Goal: Task Accomplishment & Management: Use online tool/utility

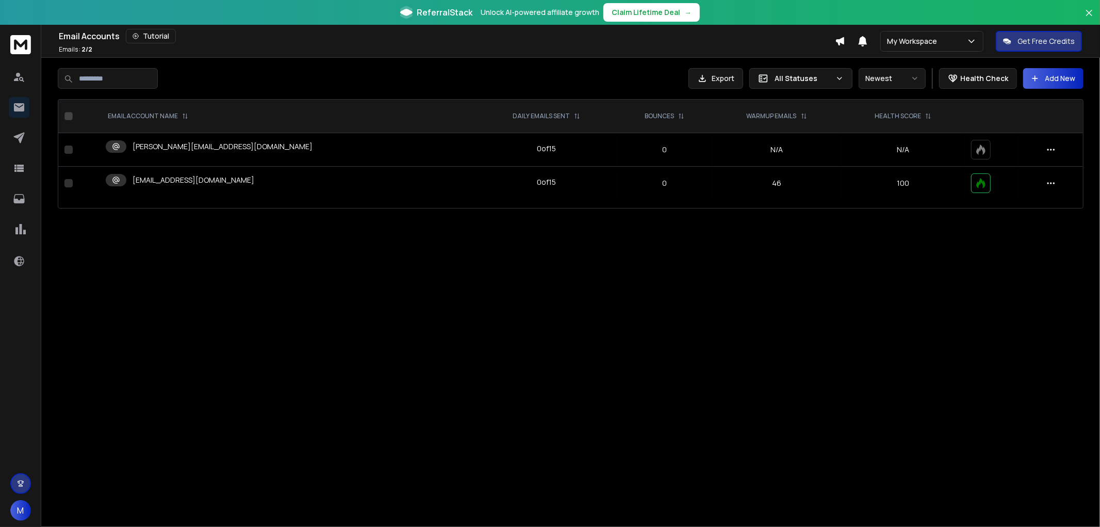
click at [971, 141] on div at bounding box center [981, 150] width 20 height 20
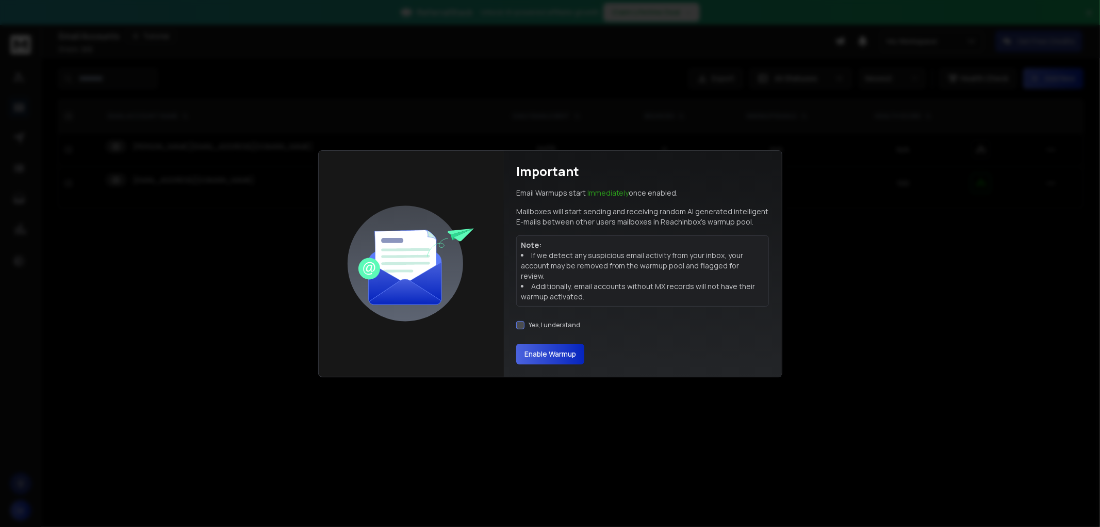
click at [521, 321] on button "Yes, I understand" at bounding box center [520, 325] width 8 height 8
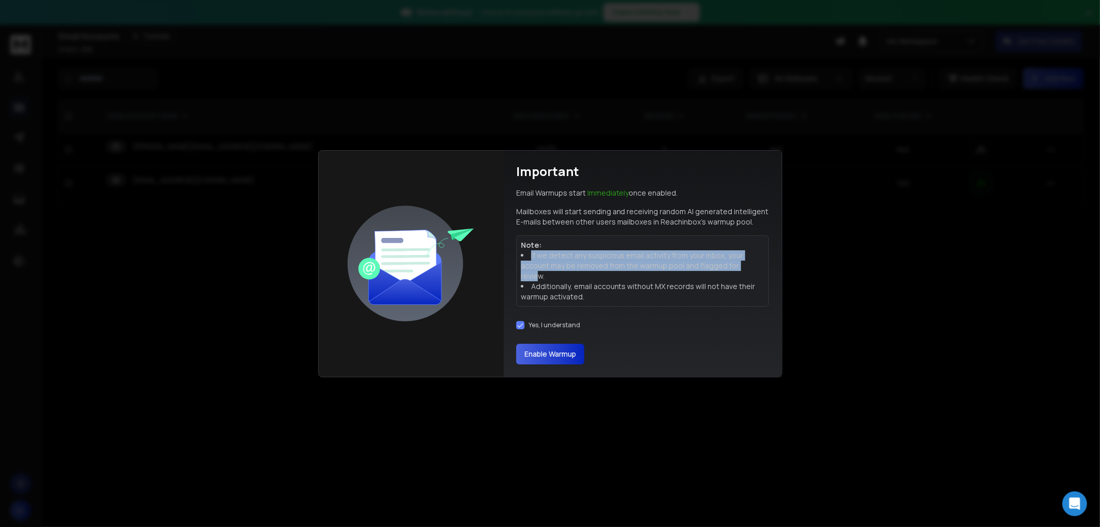
drag, startPoint x: 530, startPoint y: 258, endPoint x: 748, endPoint y: 266, distance: 218.3
click at [748, 266] on li "If we detect any suspicious email activity from your inbox, your account may be…" at bounding box center [643, 265] width 244 height 31
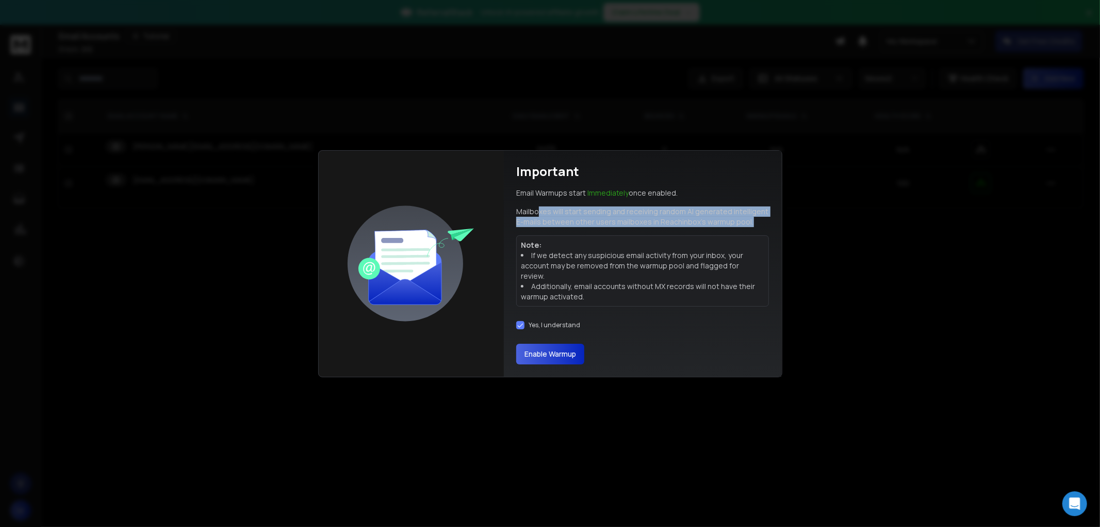
drag, startPoint x: 542, startPoint y: 210, endPoint x: 757, endPoint y: 228, distance: 216.4
click at [757, 227] on p "Mailboxes will start sending and receiving random AI generated intelligent E-ma…" at bounding box center [642, 216] width 253 height 21
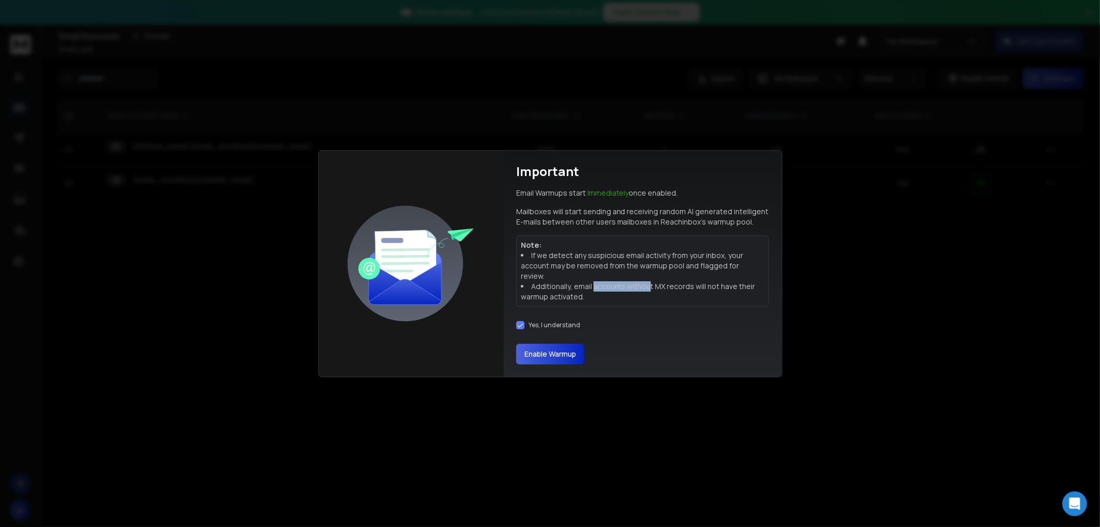
drag, startPoint x: 593, startPoint y: 276, endPoint x: 662, endPoint y: 280, distance: 69.2
click at [658, 281] on li "Additionally, email accounts without MX records will not have their warmup acti…" at bounding box center [643, 291] width 244 height 21
click at [671, 281] on li "Additionally, email accounts without MX records will not have their warmup acti…" at bounding box center [643, 291] width 244 height 21
drag, startPoint x: 737, startPoint y: 284, endPoint x: 755, endPoint y: 286, distance: 18.6
click at [755, 286] on li "Additionally, email accounts without MX records will not have their warmup acti…" at bounding box center [643, 291] width 244 height 21
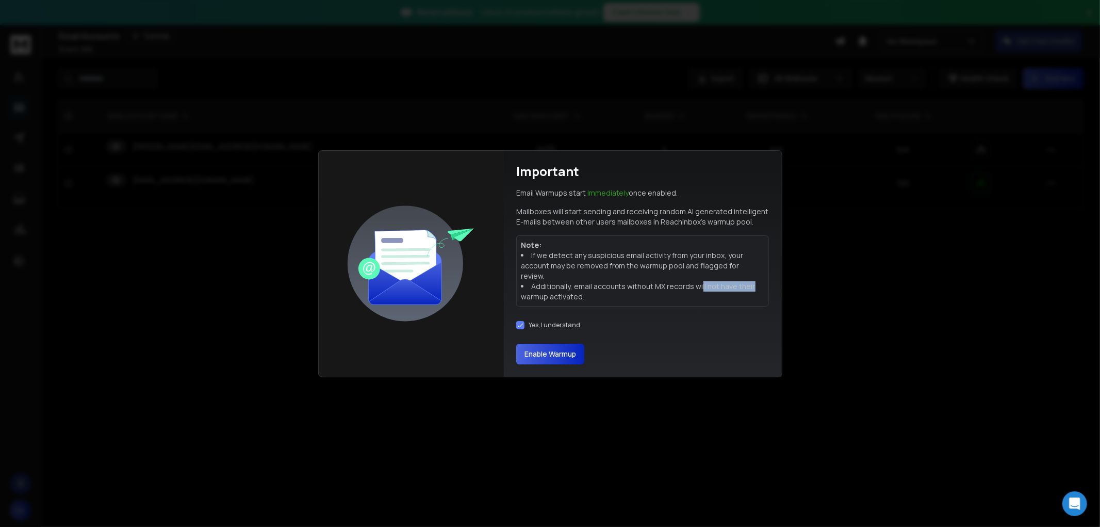
click at [755, 286] on li "Additionally, email accounts without MX records will not have their warmup acti…" at bounding box center [643, 291] width 244 height 21
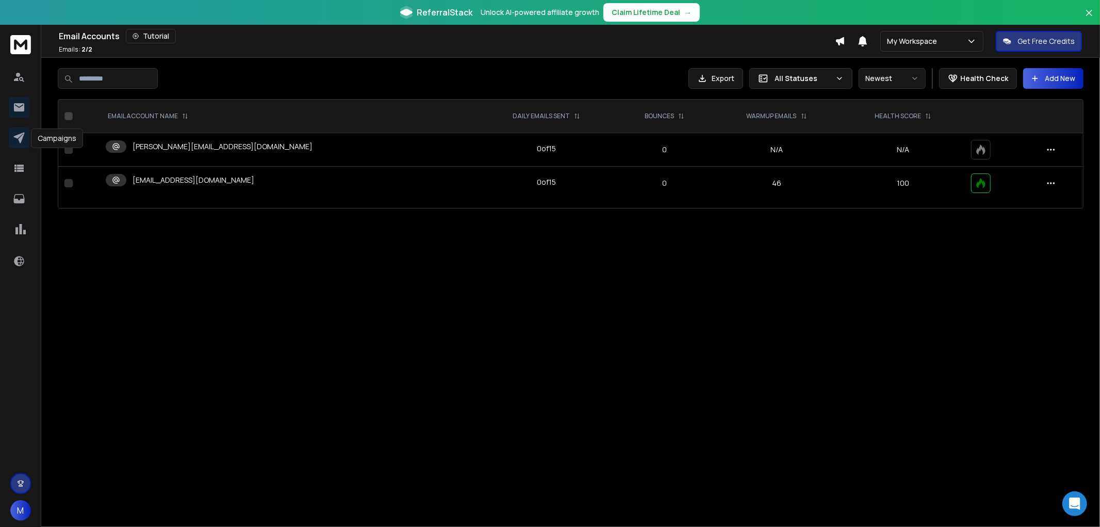
click at [27, 133] on link at bounding box center [19, 137] width 21 height 21
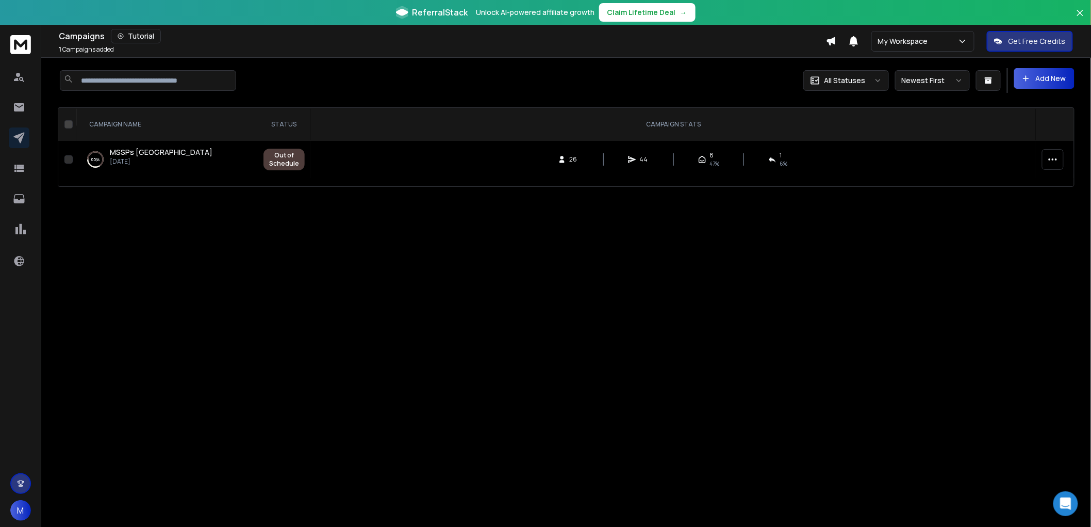
drag, startPoint x: 737, startPoint y: 236, endPoint x: 754, endPoint y: 241, distance: 17.8
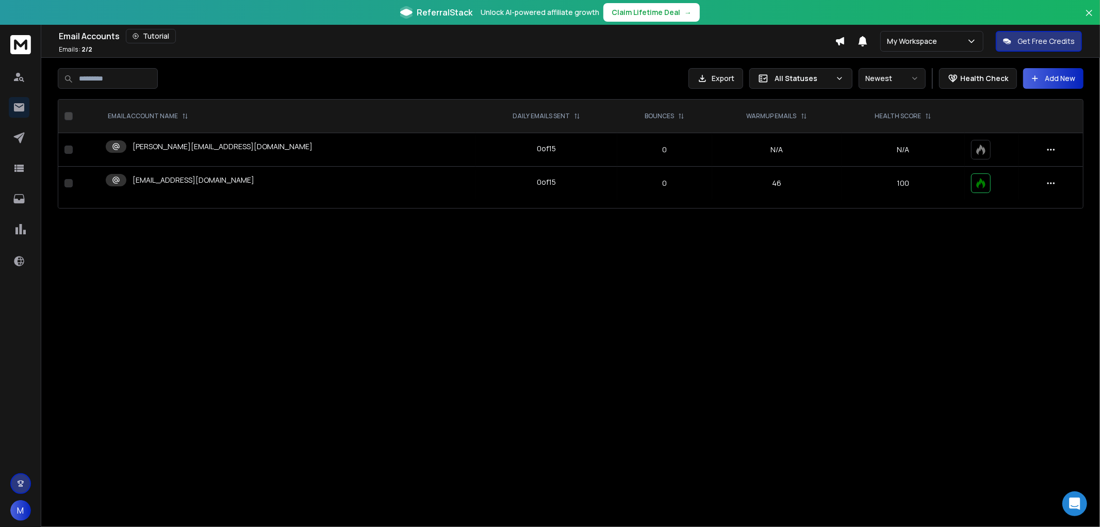
click at [971, 148] on div at bounding box center [981, 150] width 20 height 20
drag, startPoint x: 955, startPoint y: 151, endPoint x: 950, endPoint y: 151, distance: 5.7
click at [976, 148] on icon at bounding box center [981, 149] width 10 height 10
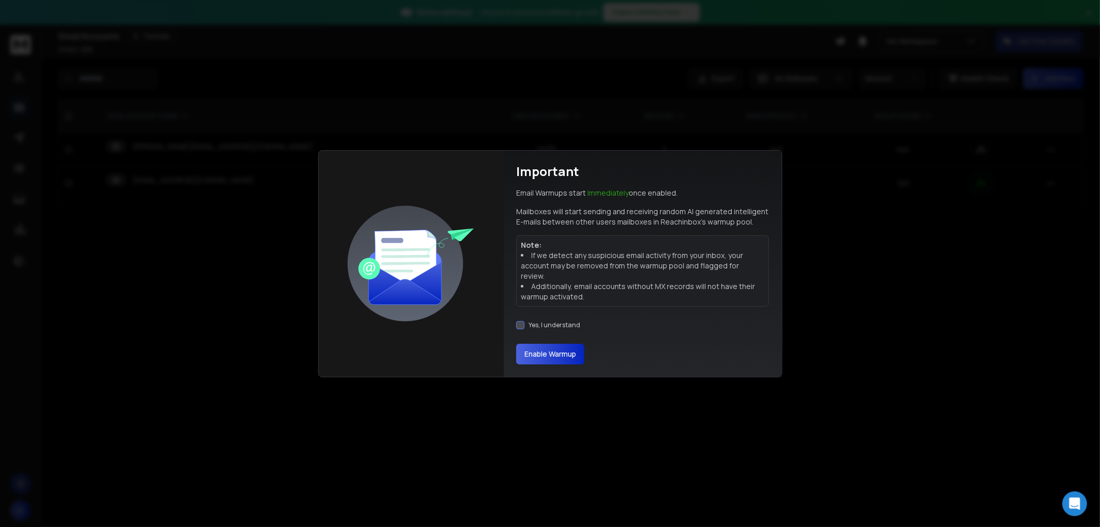
click at [538, 315] on div "Yes, I understand" at bounding box center [548, 325] width 64 height 21
click at [540, 323] on label "Yes, I understand" at bounding box center [555, 325] width 52 height 8
click at [521, 321] on button "Yes, I understand" at bounding box center [520, 325] width 8 height 8
click at [548, 349] on button "Enable Warmup" at bounding box center [550, 354] width 68 height 21
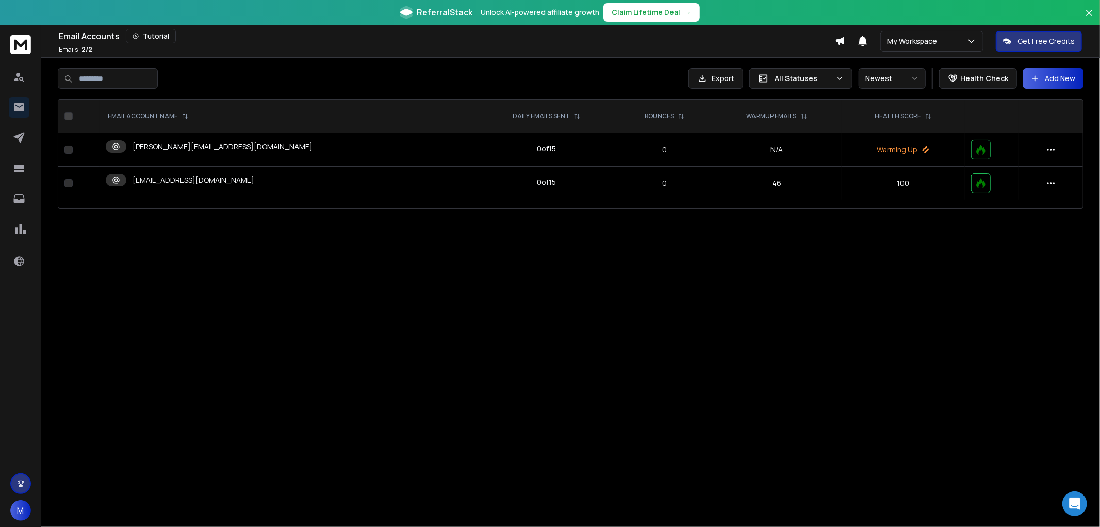
drag, startPoint x: 462, startPoint y: 259, endPoint x: 920, endPoint y: 243, distance: 457.8
click at [920, 243] on div "ReferralStack Unlock AI-powered affiliate growth Lifetime Deals available! Clai…" at bounding box center [550, 263] width 1100 height 527
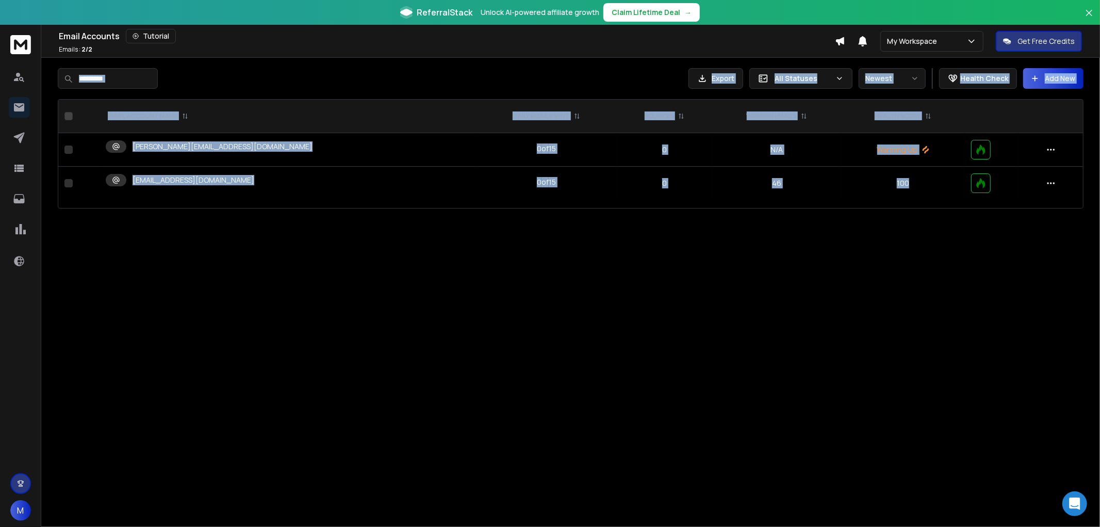
drag, startPoint x: 920, startPoint y: 243, endPoint x: 435, endPoint y: 63, distance: 516.7
click at [435, 63] on div "ReferralStack Unlock AI-powered affiliate growth Lifetime Deals available! Clai…" at bounding box center [550, 263] width 1100 height 527
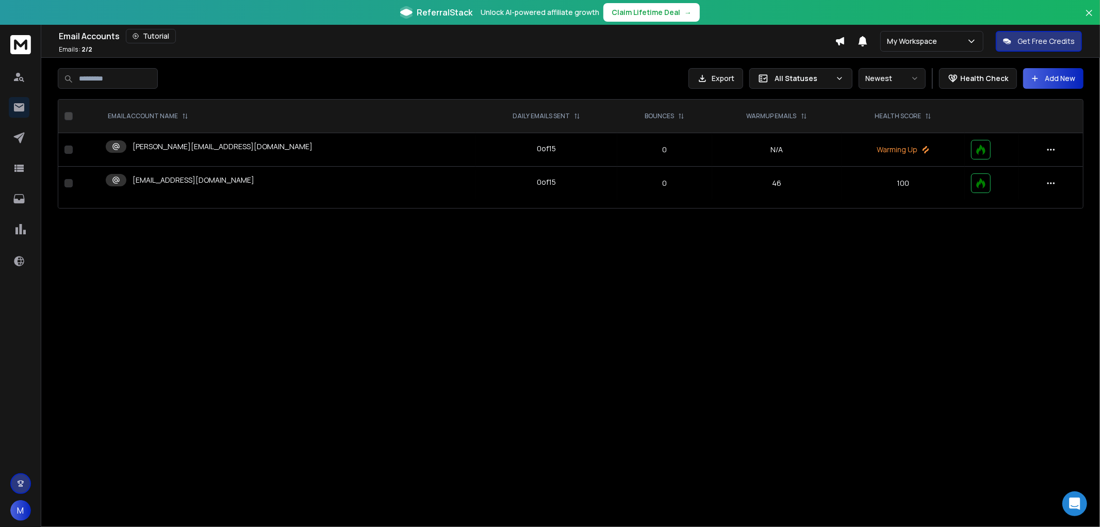
click at [435, 63] on div "Export All Statuses Newest Health Check Add New EMAIL ACCOUNT NAME DAILY EMAILS…" at bounding box center [570, 138] width 1059 height 161
click at [920, 235] on div "ReferralStack Unlock AI-powered affiliate growth Lifetime Deals available! Clai…" at bounding box center [550, 263] width 1100 height 527
click at [694, 268] on div "ReferralStack Unlock AI-powered affiliate growth Lifetime Deals available! Clai…" at bounding box center [550, 263] width 1100 height 527
click at [9, 205] on link at bounding box center [19, 198] width 21 height 21
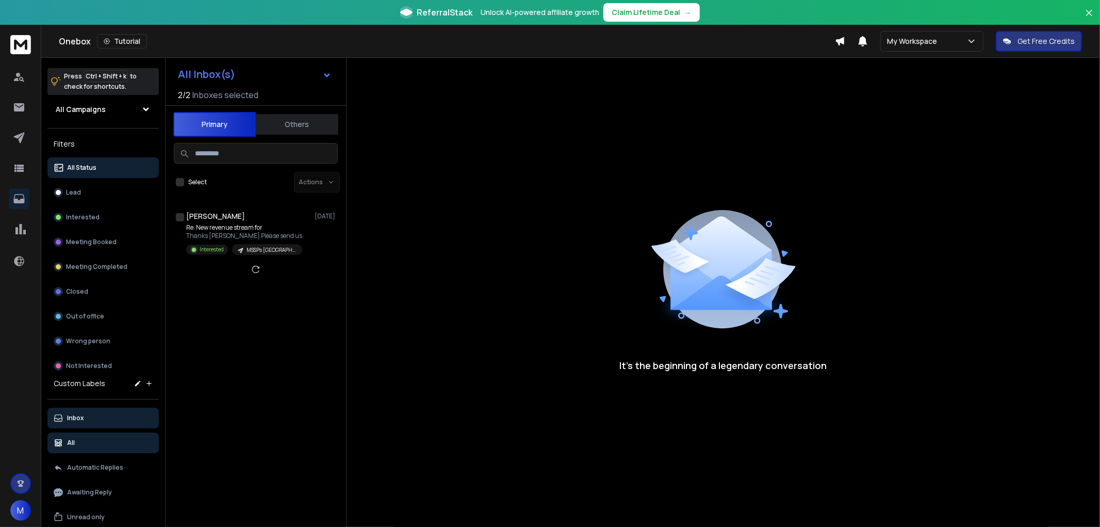
click at [101, 440] on button "All" at bounding box center [102, 442] width 111 height 21
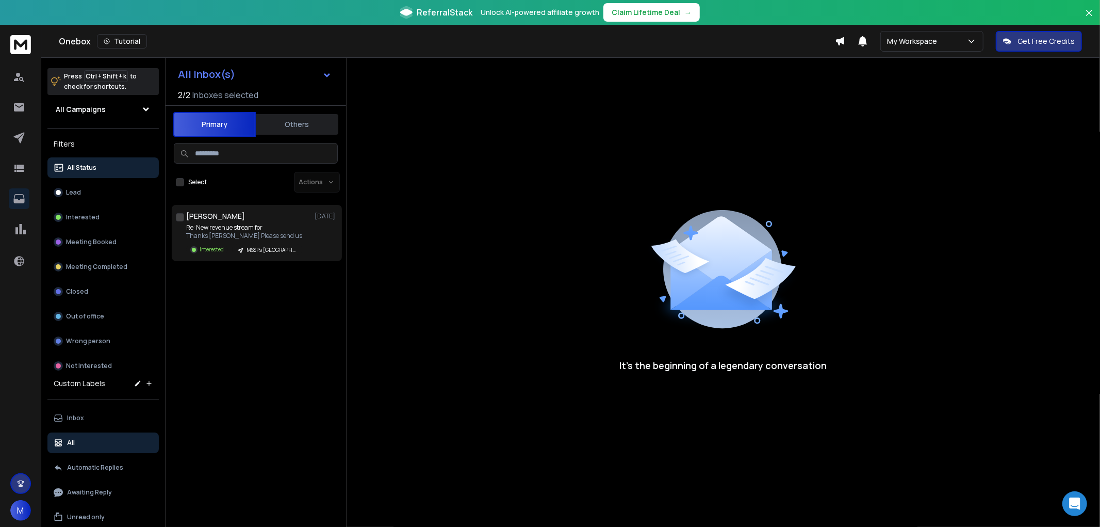
click at [250, 217] on div "[PERSON_NAME] [DATE]" at bounding box center [262, 216] width 152 height 10
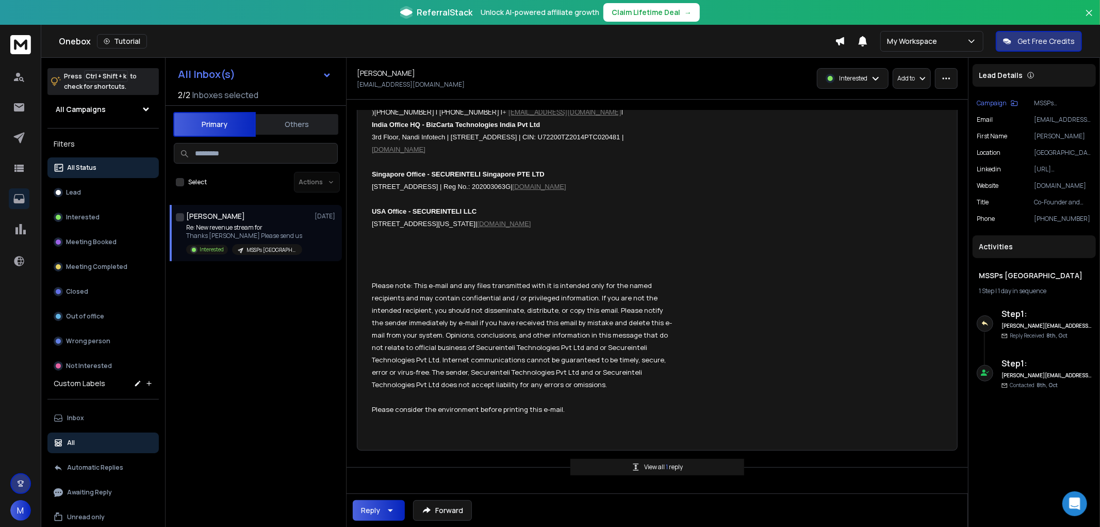
scroll to position [792, 0]
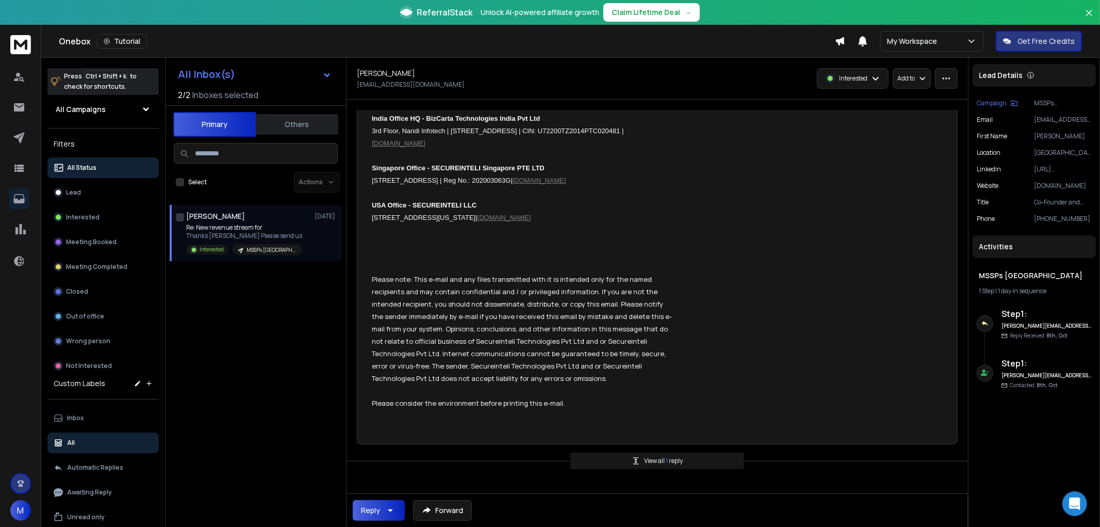
click at [369, 504] on div "Reply" at bounding box center [379, 510] width 36 height 12
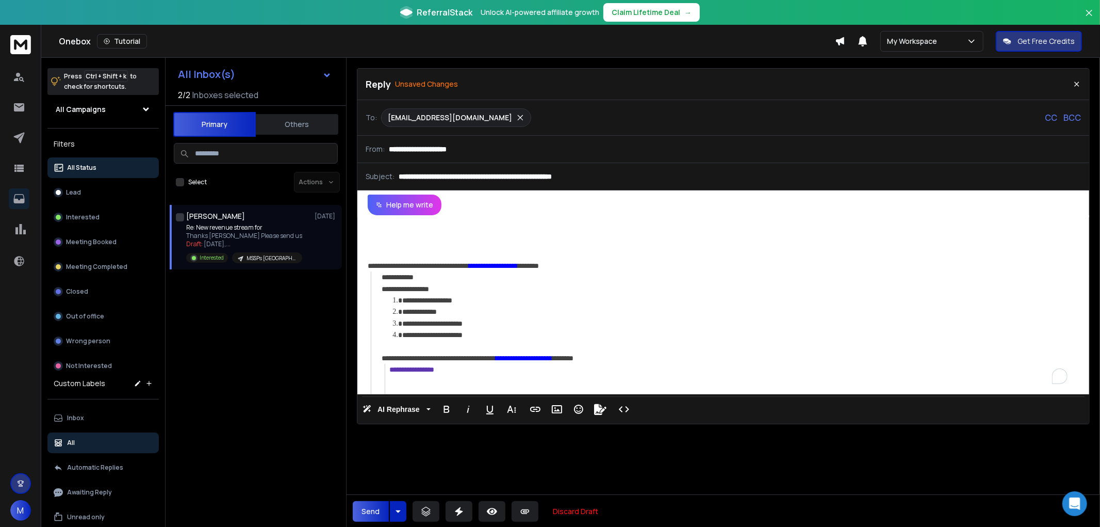
click at [399, 199] on button "Help me write" at bounding box center [405, 204] width 74 height 21
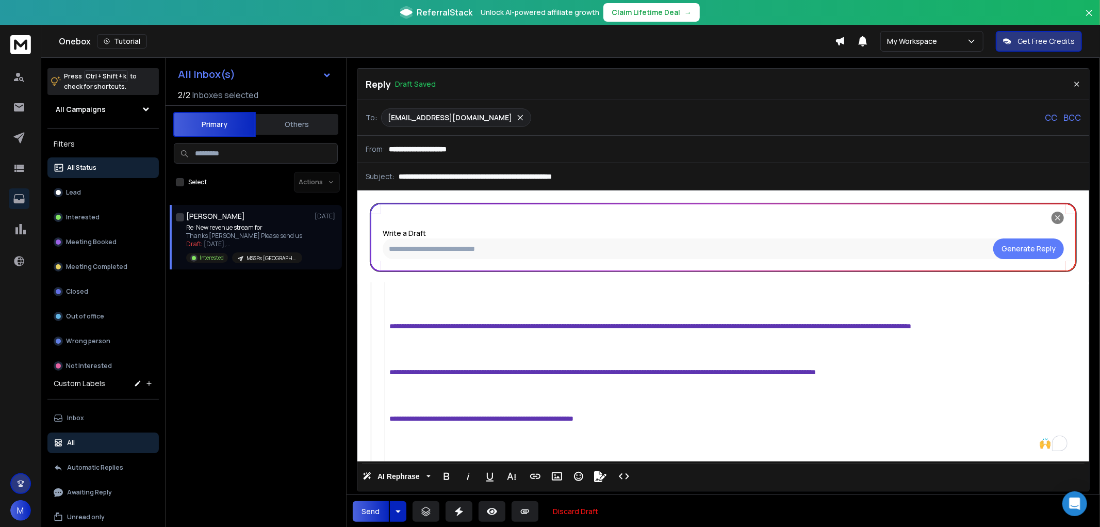
scroll to position [172, 0]
